Goal: Find specific page/section: Locate a particular part of the current website

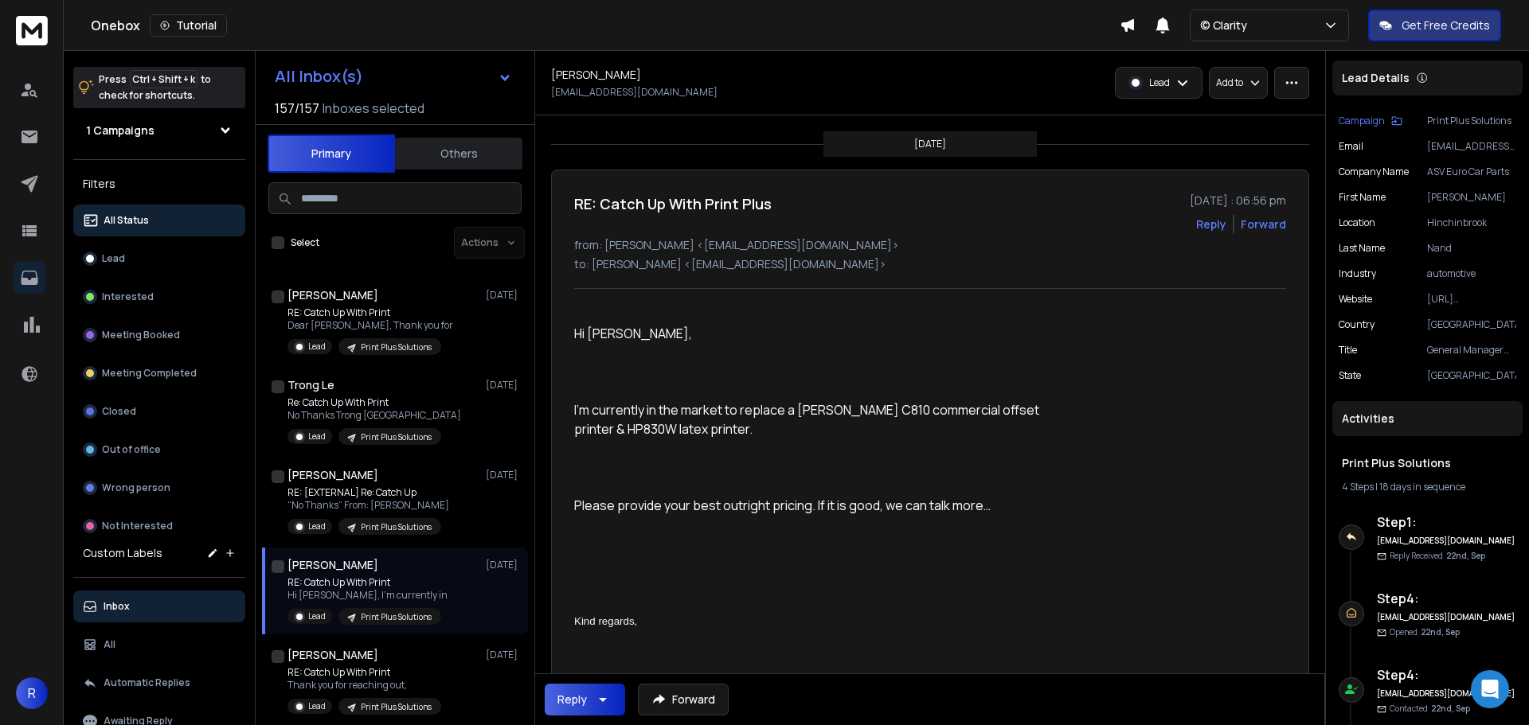
scroll to position [239, 0]
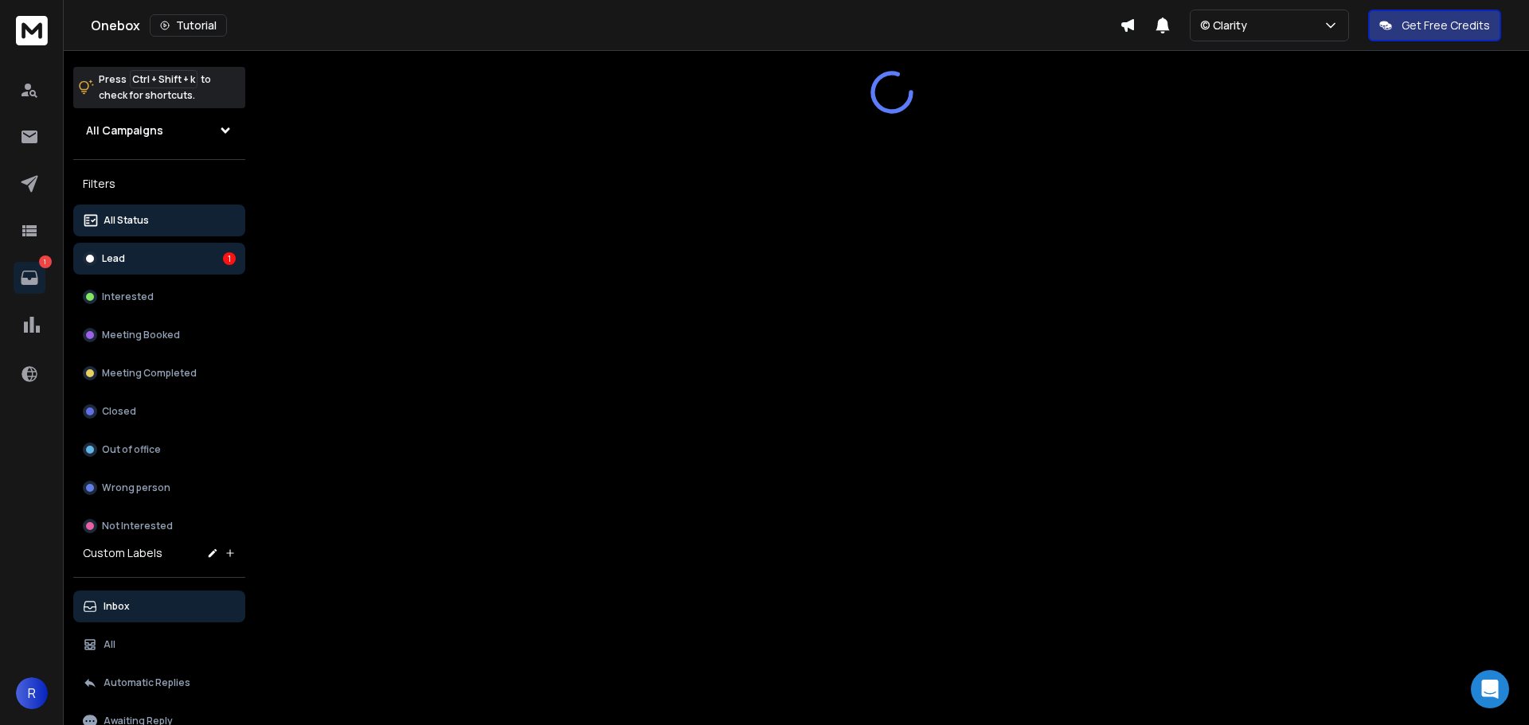
click at [155, 244] on button "Lead 1" at bounding box center [159, 259] width 172 height 32
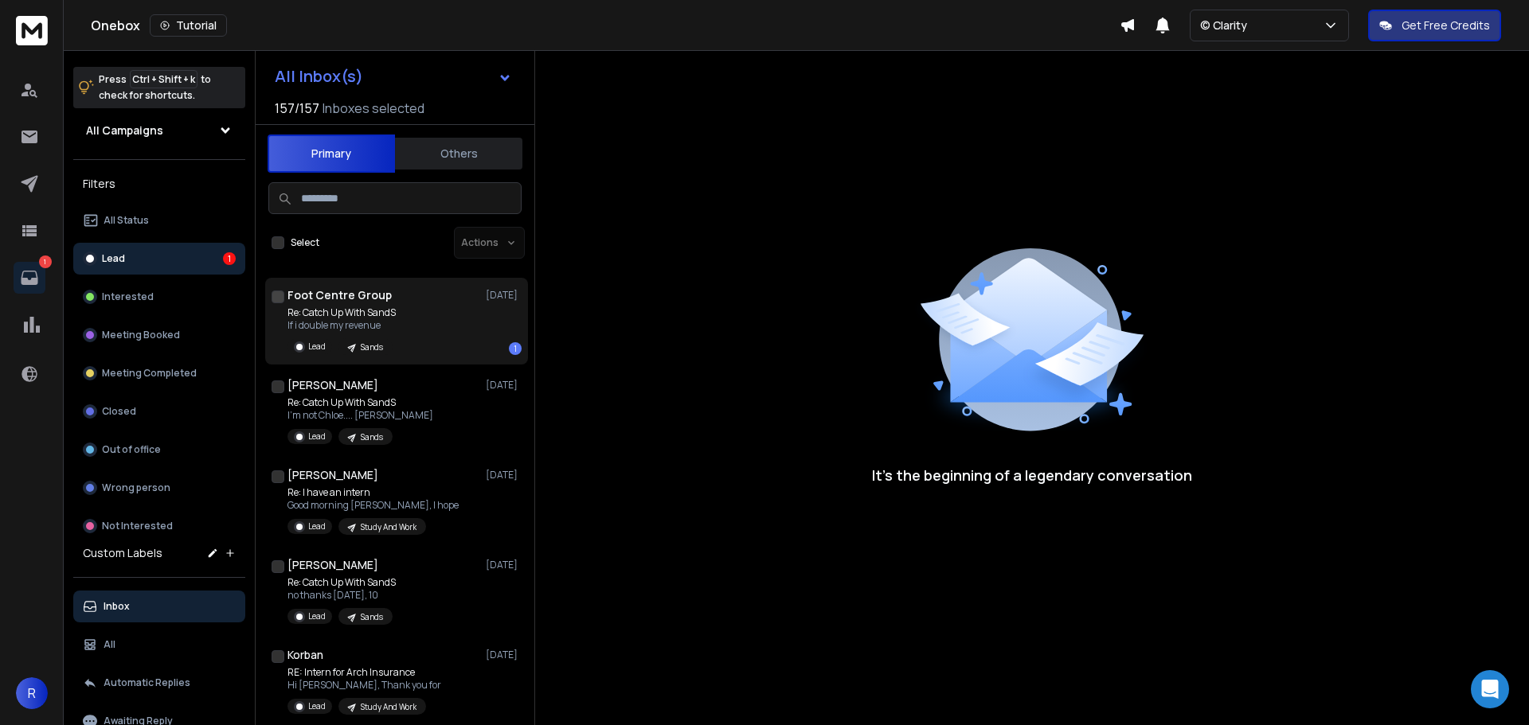
click at [428, 303] on div "Foot Centre Group 13 Oct Re: Catch Up With SandS If i double my revenue Lead Sa…" at bounding box center [404, 321] width 234 height 68
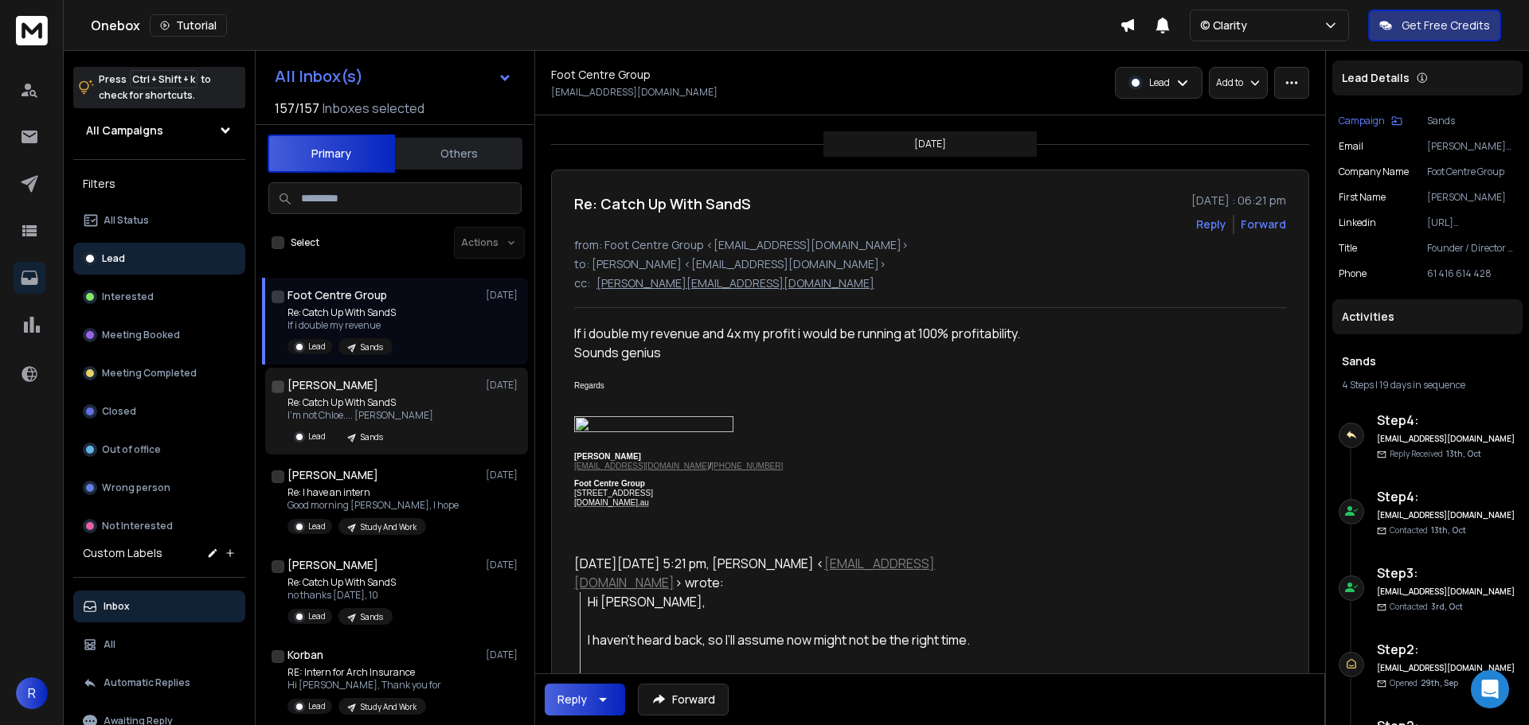
click at [421, 388] on div "Rachel Henderson 13 Oct" at bounding box center [404, 385] width 234 height 16
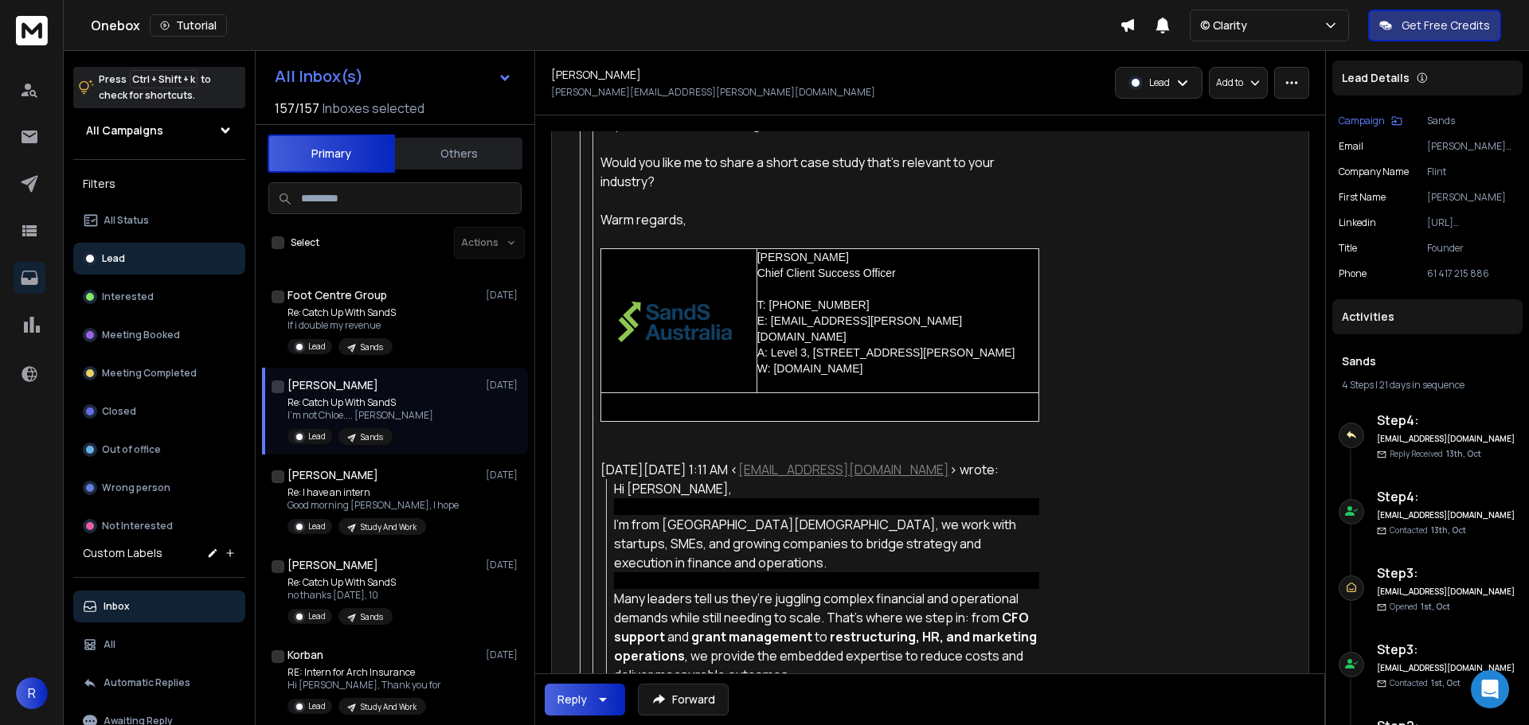
scroll to position [1672, 0]
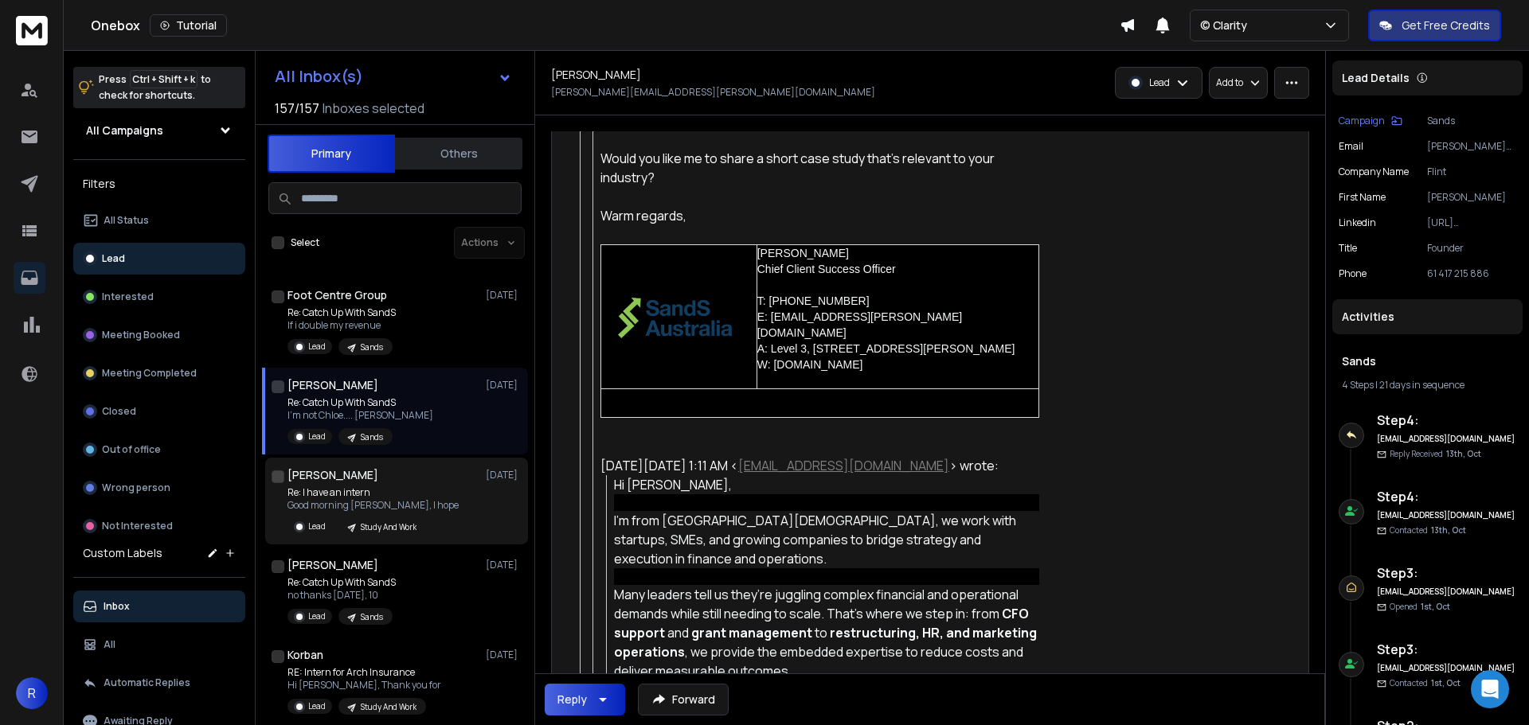
click at [406, 472] on div "Melissa Rico 13 Oct" at bounding box center [404, 475] width 234 height 16
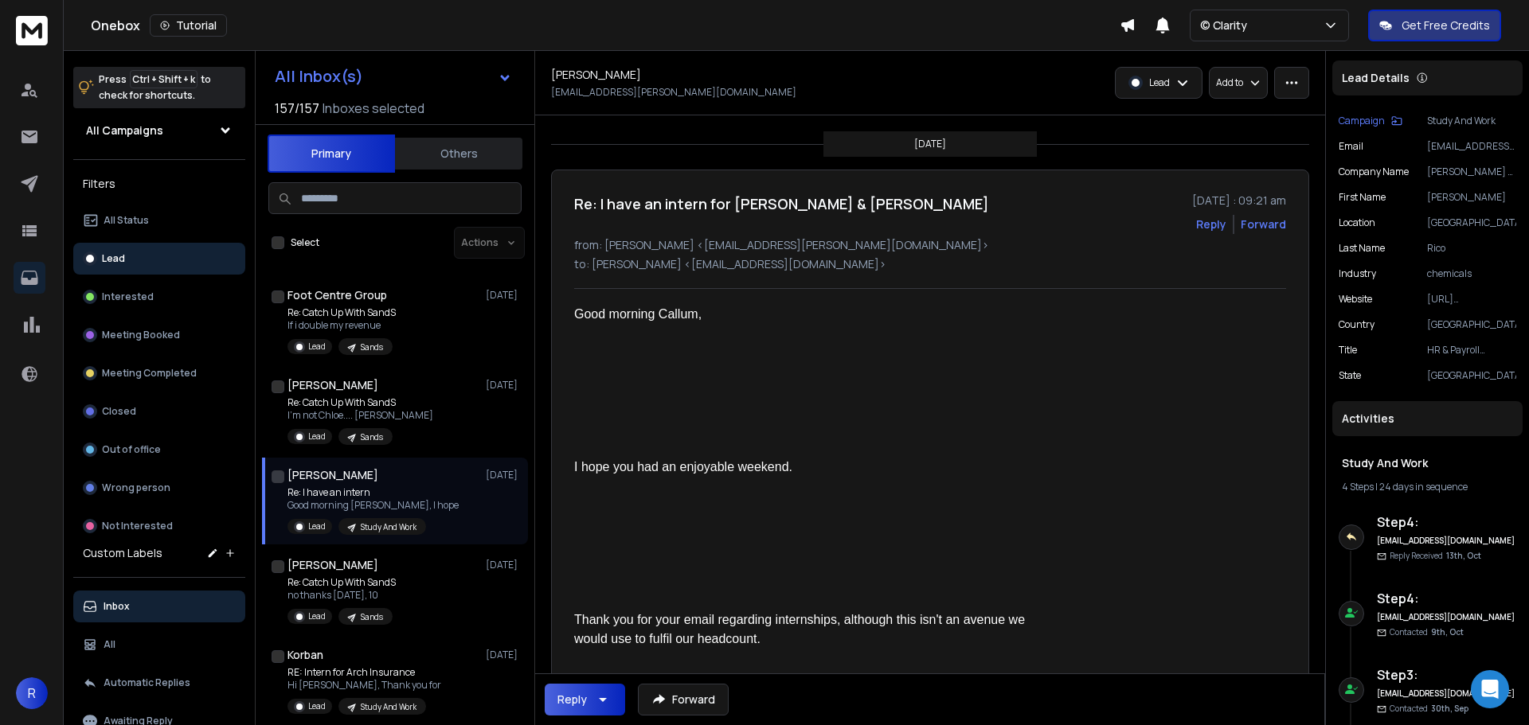
scroll to position [80, 0]
